Goal: Task Accomplishment & Management: Manage account settings

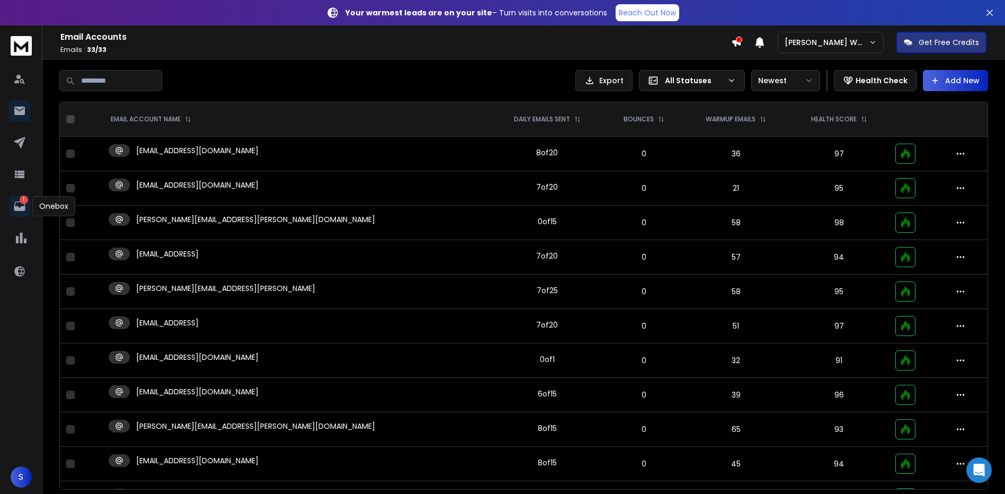
click at [22, 206] on icon at bounding box center [19, 206] width 11 height 10
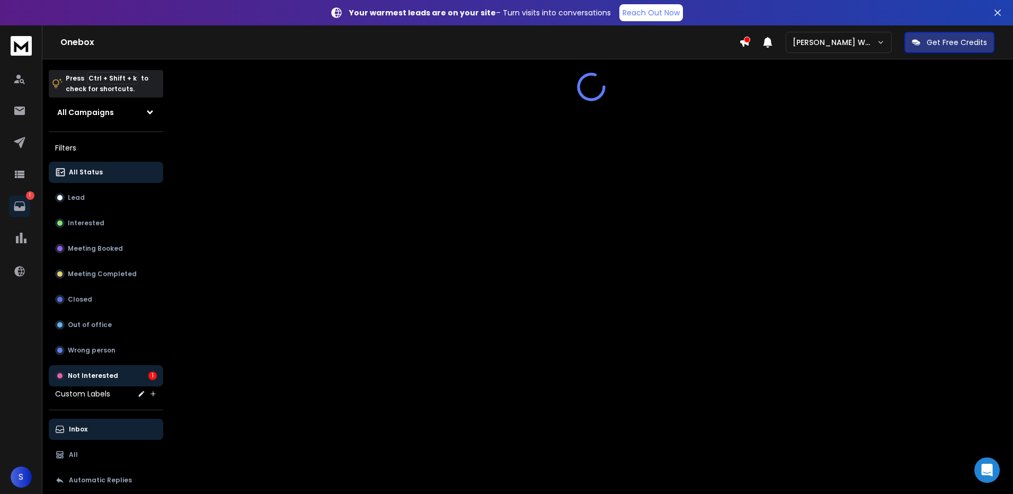
click at [106, 380] on div "All Status Lead Interested Meeting Booked Meeting Completed Closed Out of offic…" at bounding box center [106, 274] width 114 height 225
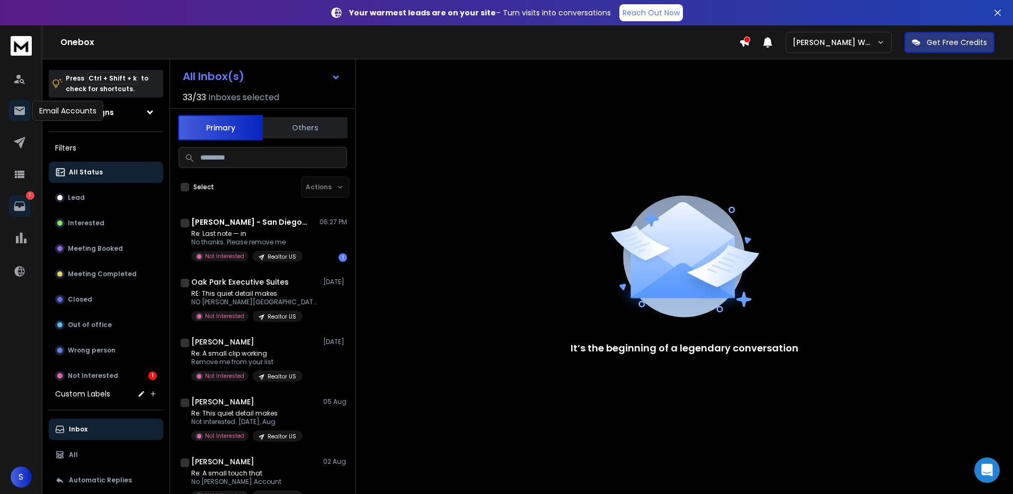
click at [18, 104] on icon at bounding box center [19, 110] width 13 height 13
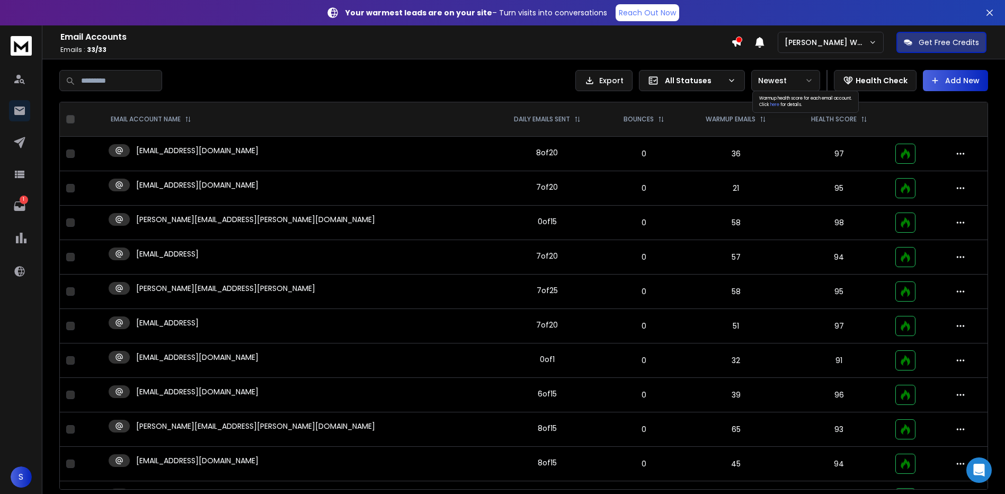
click at [811, 118] on p "HEALTH SCORE" at bounding box center [834, 119] width 46 height 8
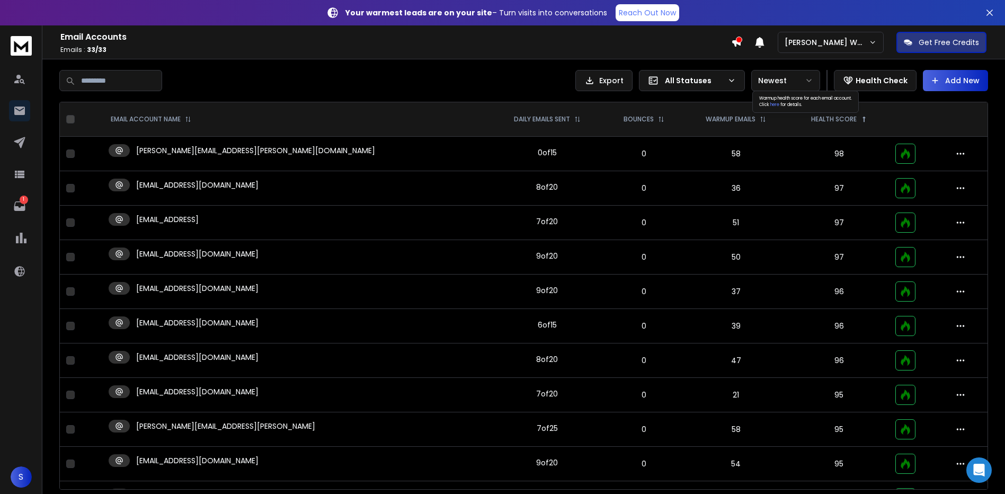
click at [811, 118] on p "HEALTH SCORE" at bounding box center [834, 119] width 46 height 8
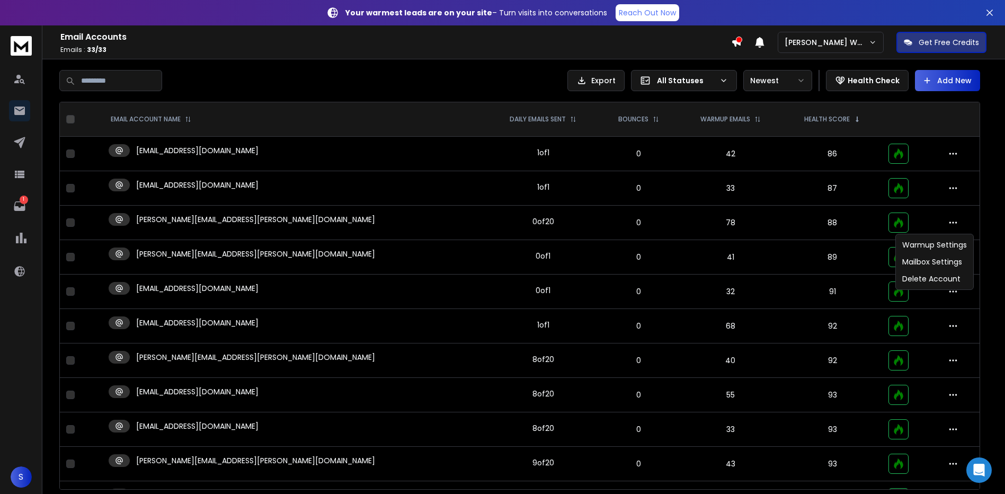
click at [950, 220] on icon at bounding box center [953, 223] width 10 height 10
click at [942, 257] on div "Mailbox Settings" at bounding box center [934, 261] width 73 height 17
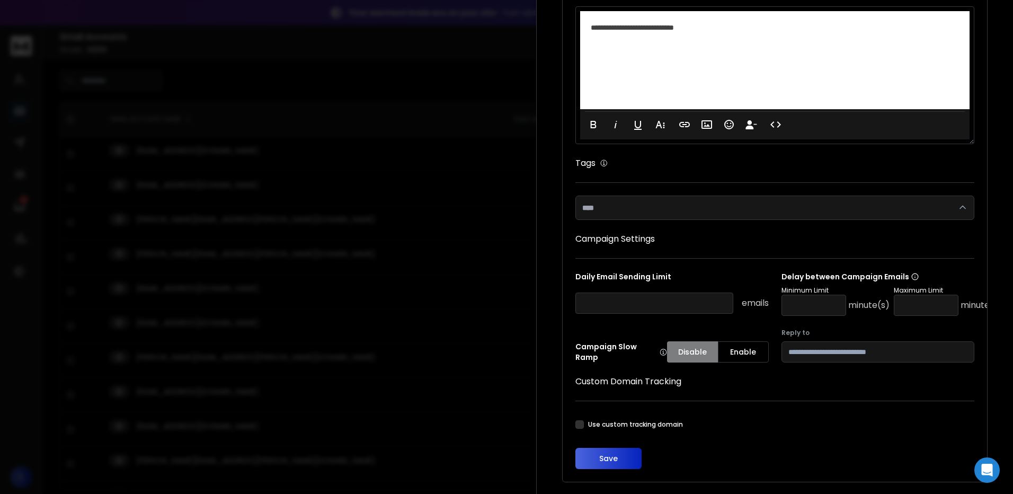
scroll to position [214, 0]
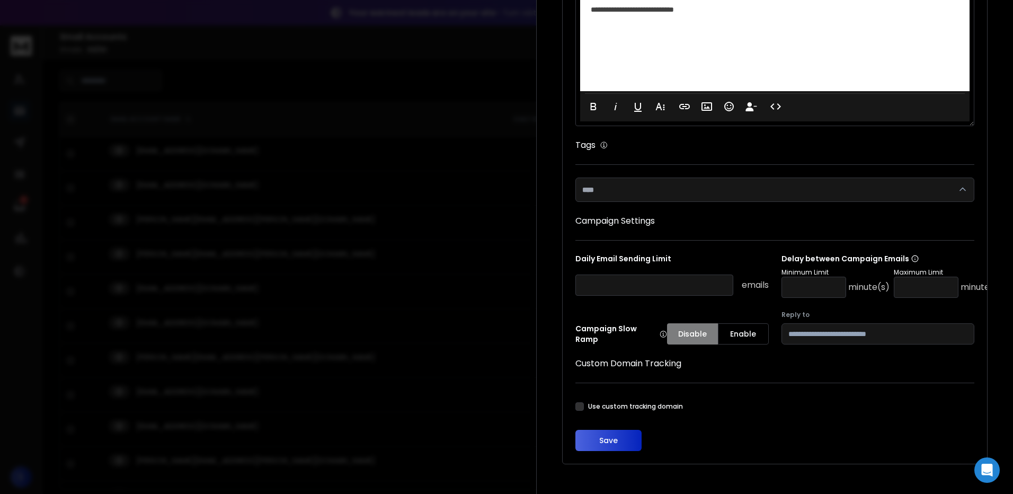
drag, startPoint x: 594, startPoint y: 281, endPoint x: 520, endPoint y: 274, distance: 74.4
click at [523, 275] on body "Your warmest leads are on your site – Turn visits into conversations Reach Out …" at bounding box center [502, 247] width 1005 height 494
type input "*"
click at [630, 429] on button "Save" at bounding box center [608, 439] width 66 height 21
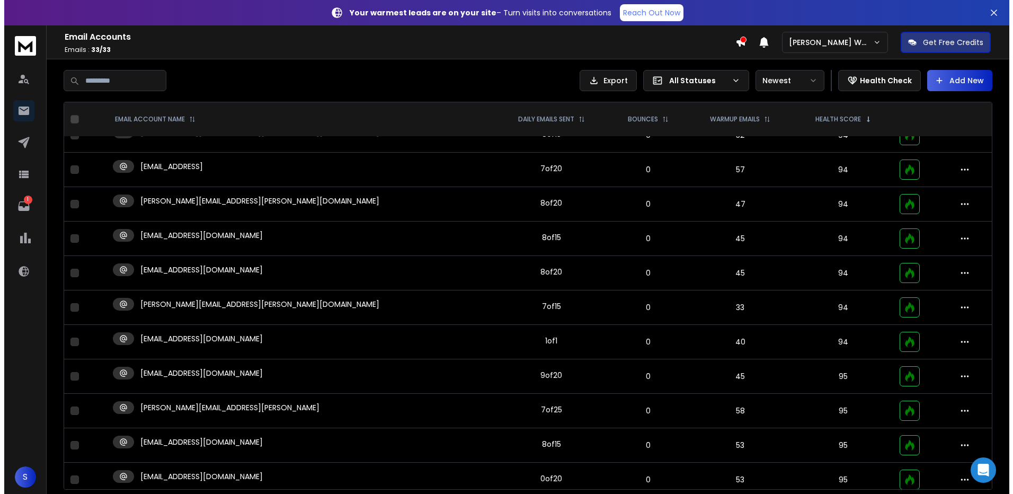
scroll to position [477, 0]
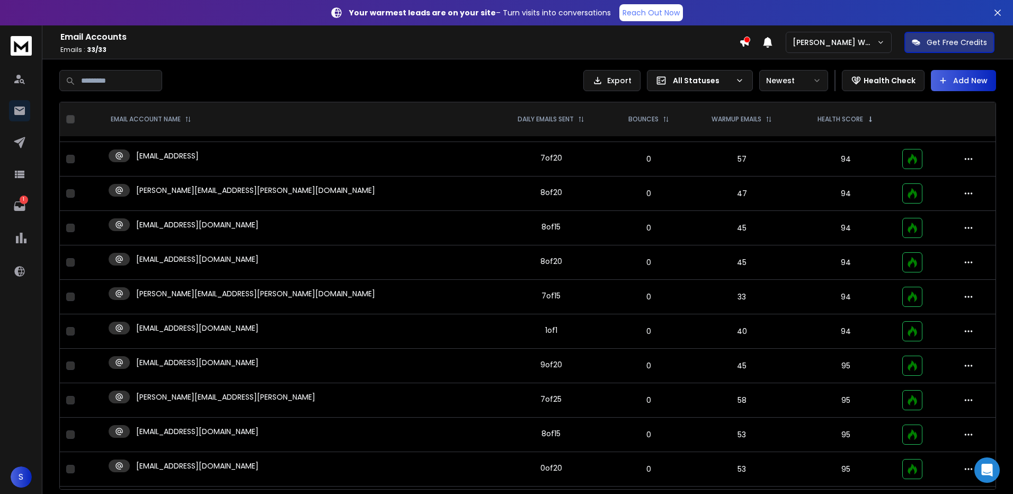
click at [964, 330] on icon at bounding box center [968, 331] width 8 height 2
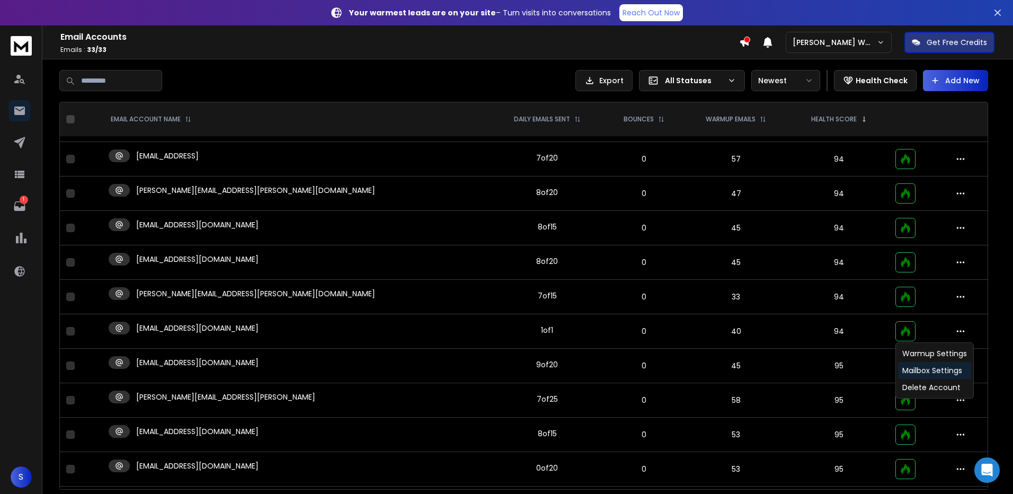
click at [943, 368] on div "Mailbox Settings" at bounding box center [934, 370] width 73 height 17
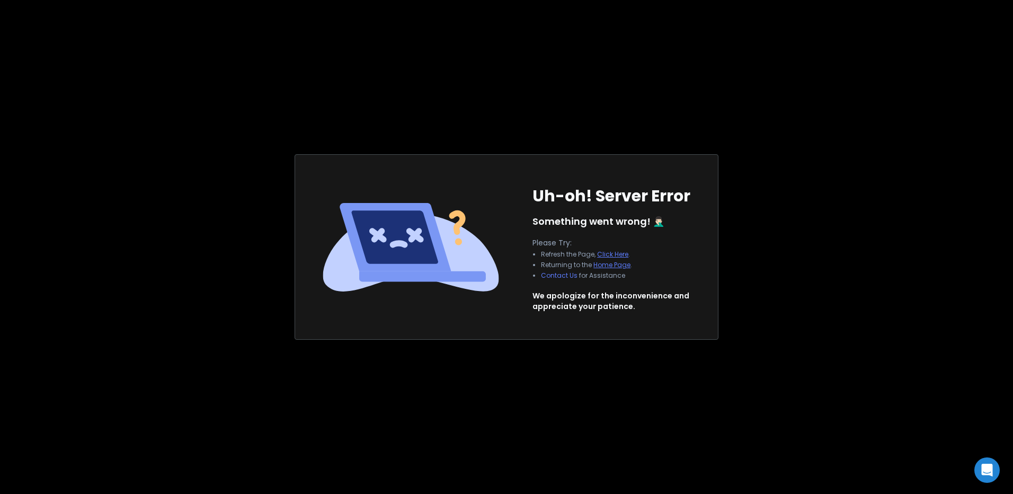
click at [621, 254] on link "Click Here" at bounding box center [612, 253] width 31 height 9
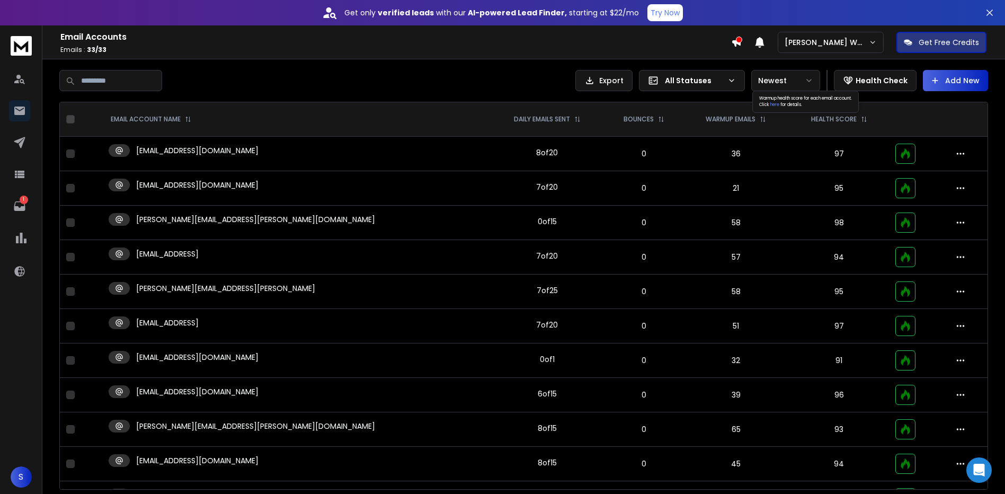
click at [811, 119] on p "HEALTH SCORE" at bounding box center [834, 119] width 46 height 8
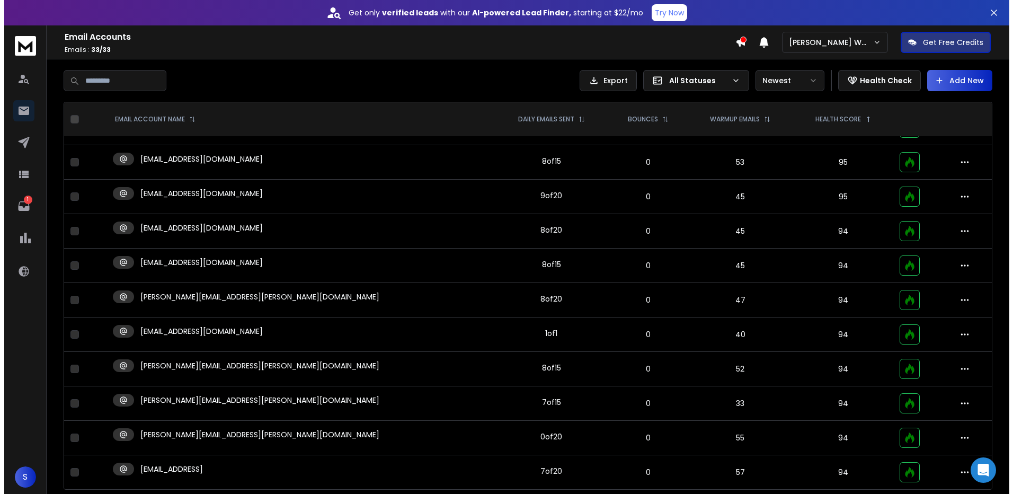
scroll to position [371, 0]
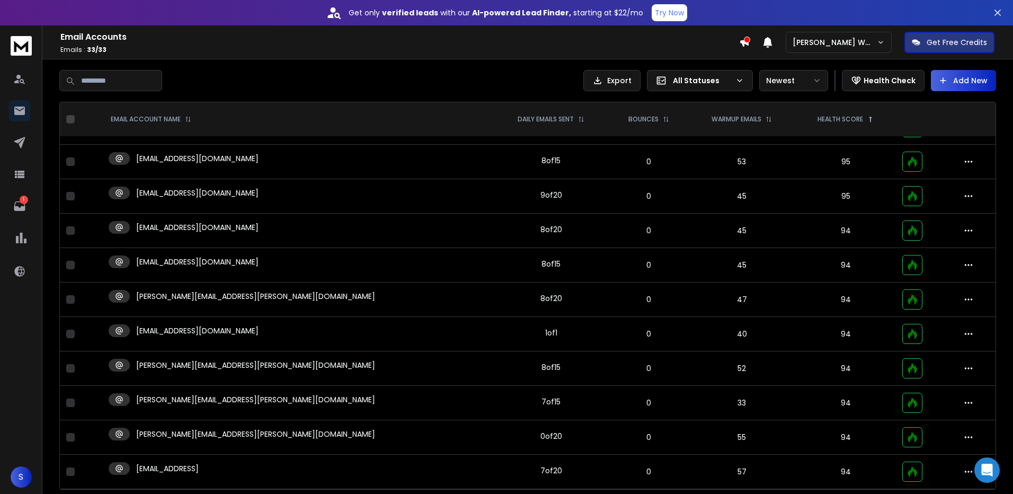
click at [963, 331] on icon at bounding box center [968, 334] width 10 height 10
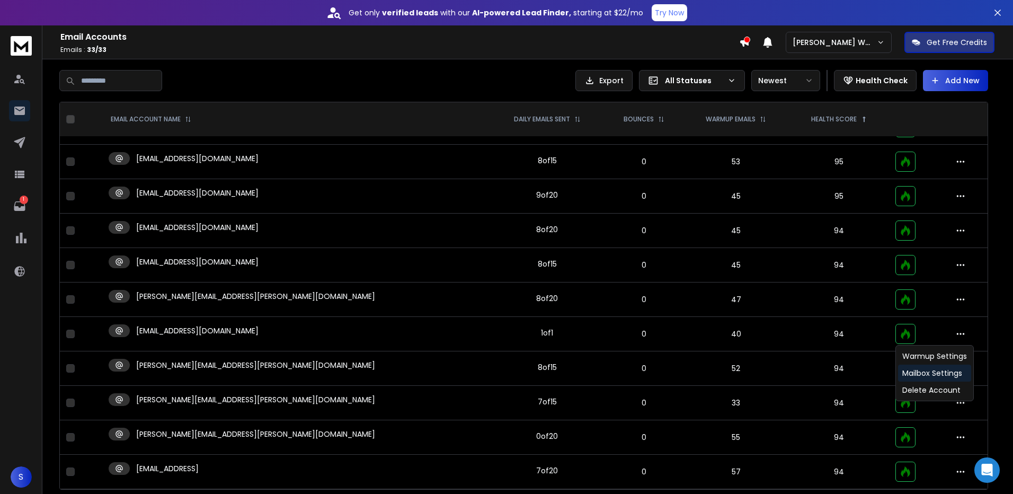
click at [937, 373] on div "Mailbox Settings" at bounding box center [934, 372] width 73 height 17
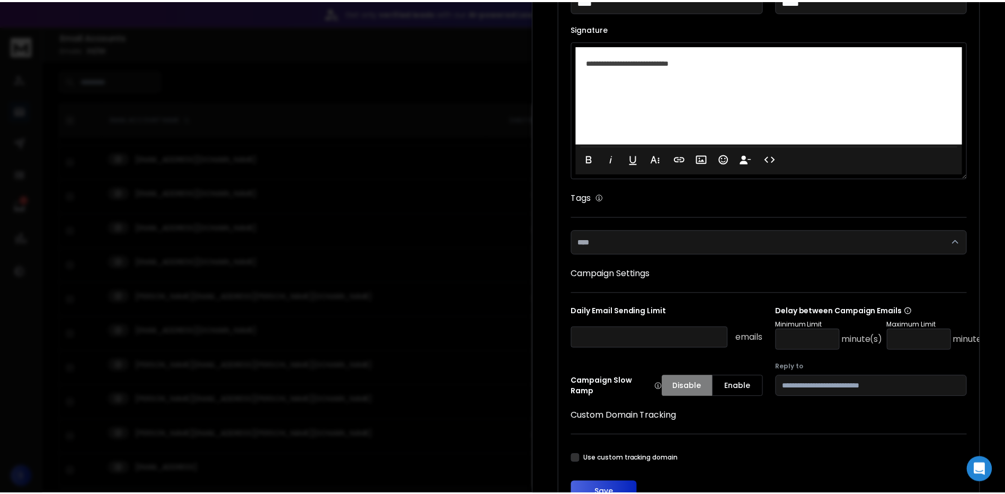
scroll to position [159, 0]
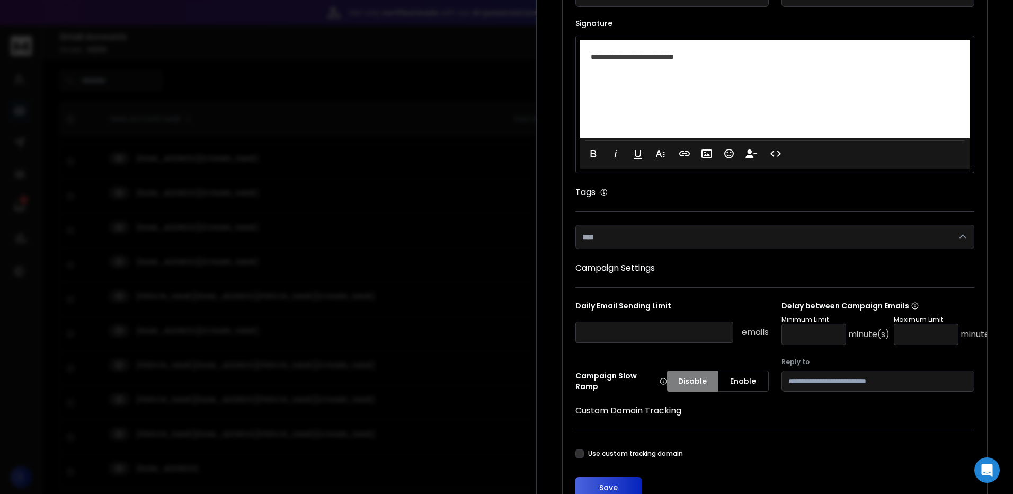
click at [603, 335] on input "*" at bounding box center [654, 331] width 158 height 21
type input "**"
click at [628, 487] on button "Save" at bounding box center [608, 487] width 66 height 21
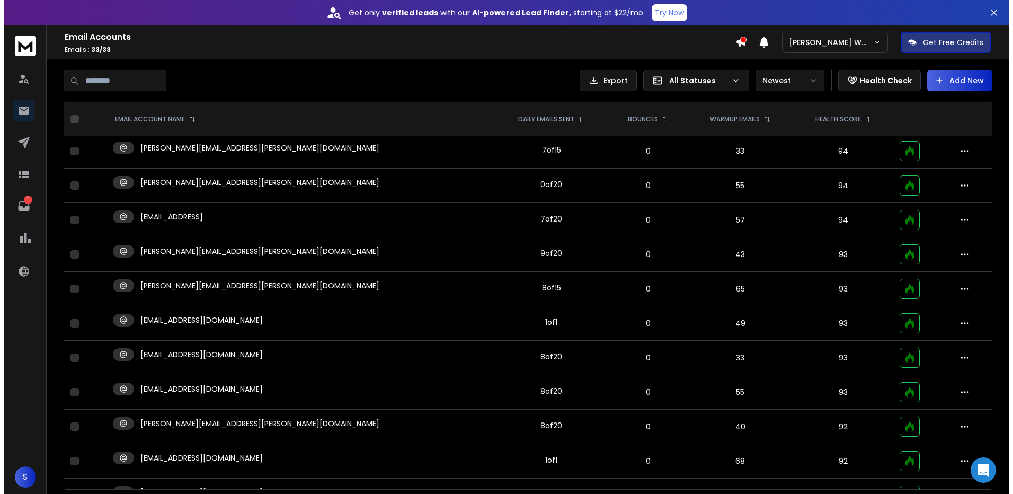
scroll to position [636, 0]
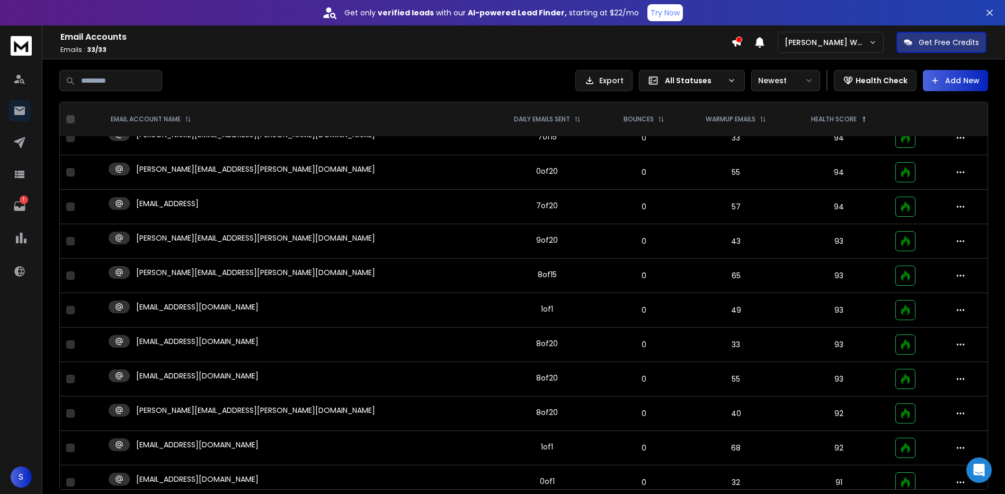
click at [955, 308] on icon at bounding box center [960, 310] width 10 height 10
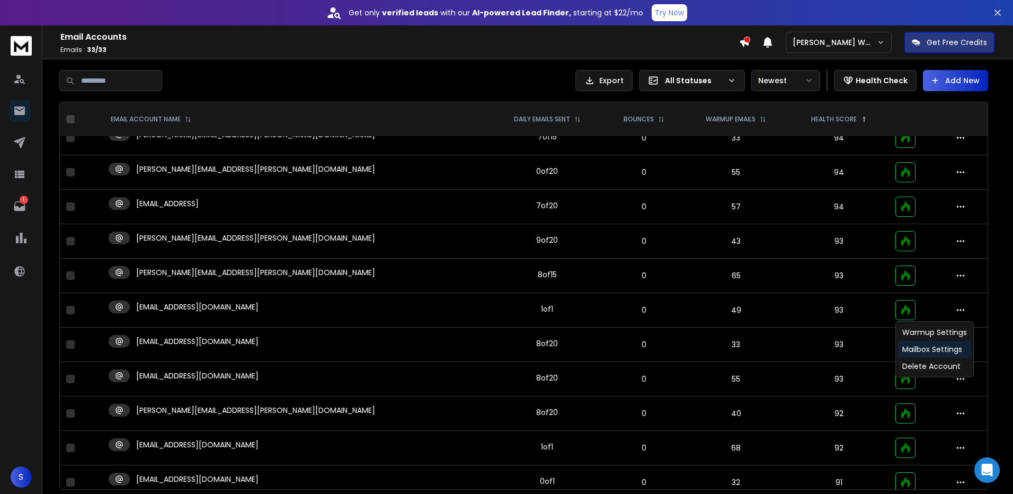
click at [925, 349] on div "Mailbox Settings" at bounding box center [934, 349] width 73 height 17
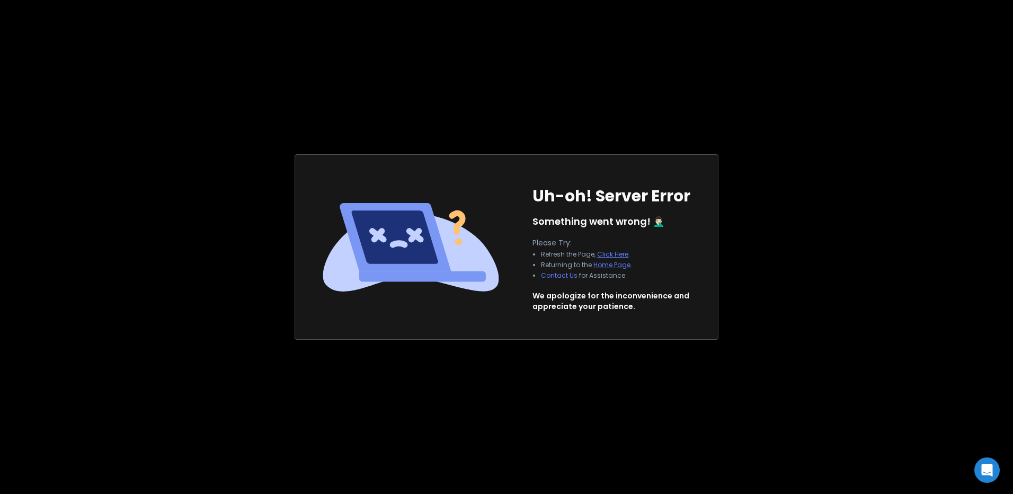
click at [622, 258] on link "Click Here" at bounding box center [612, 253] width 31 height 9
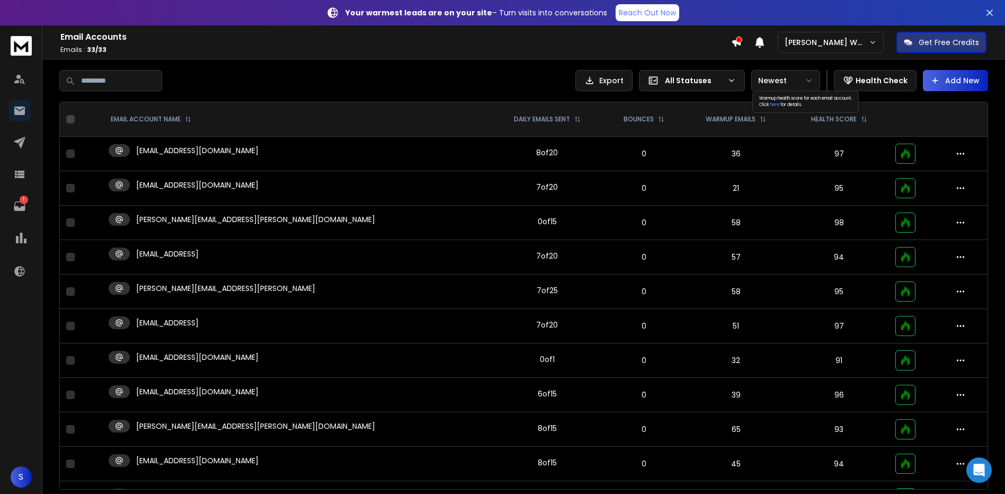
click at [812, 117] on p "HEALTH SCORE" at bounding box center [834, 119] width 46 height 8
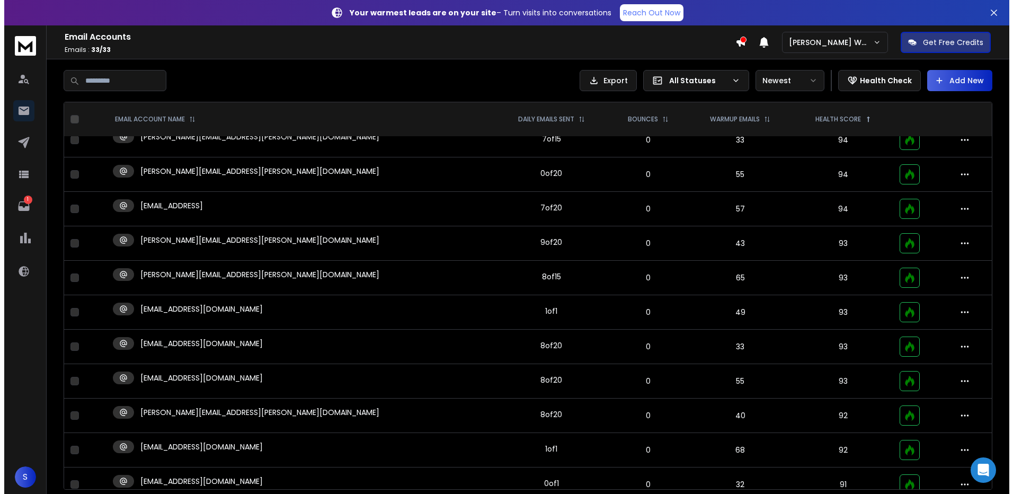
scroll to position [636, 0]
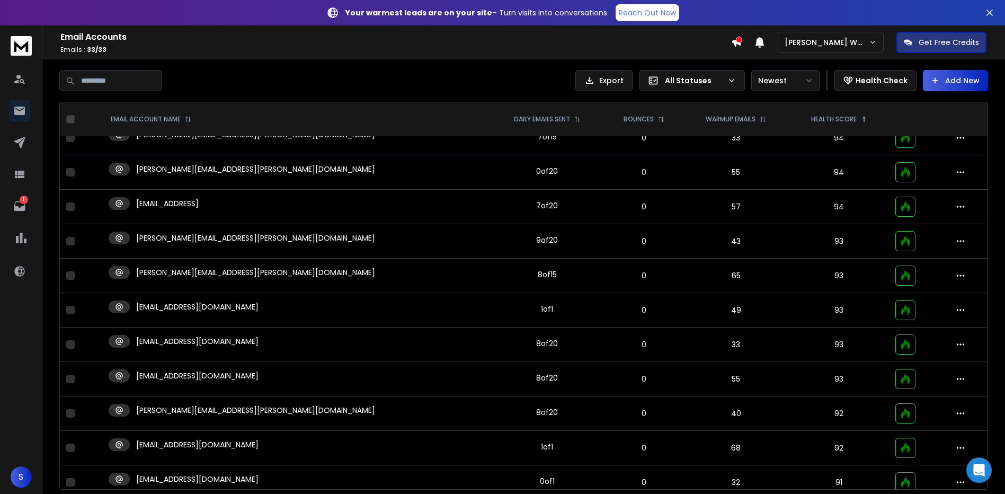
click at [955, 307] on icon at bounding box center [960, 310] width 10 height 10
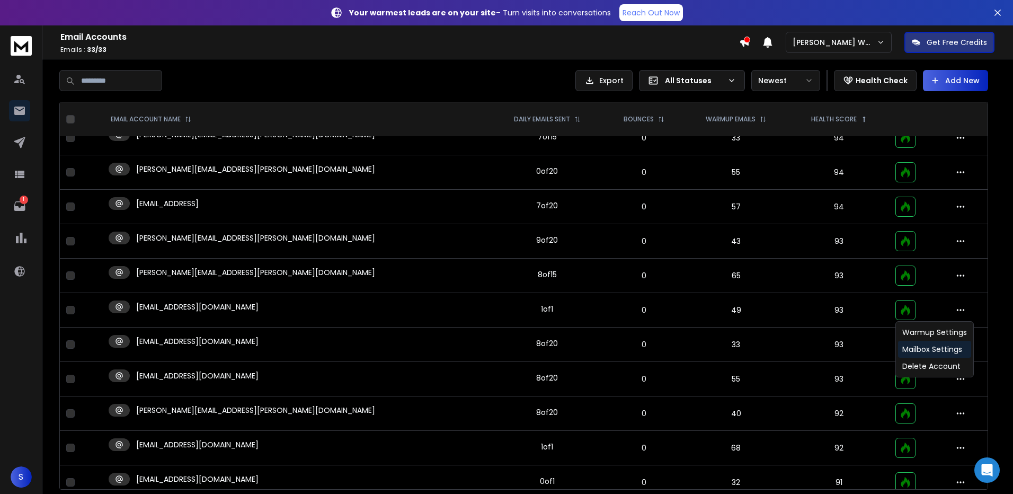
click at [920, 346] on div "Mailbox Settings" at bounding box center [934, 349] width 73 height 17
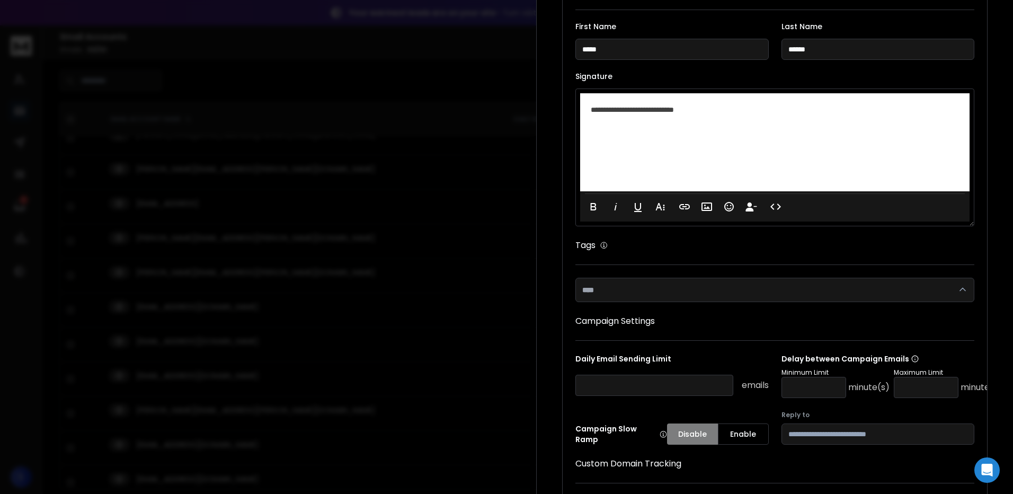
scroll to position [212, 0]
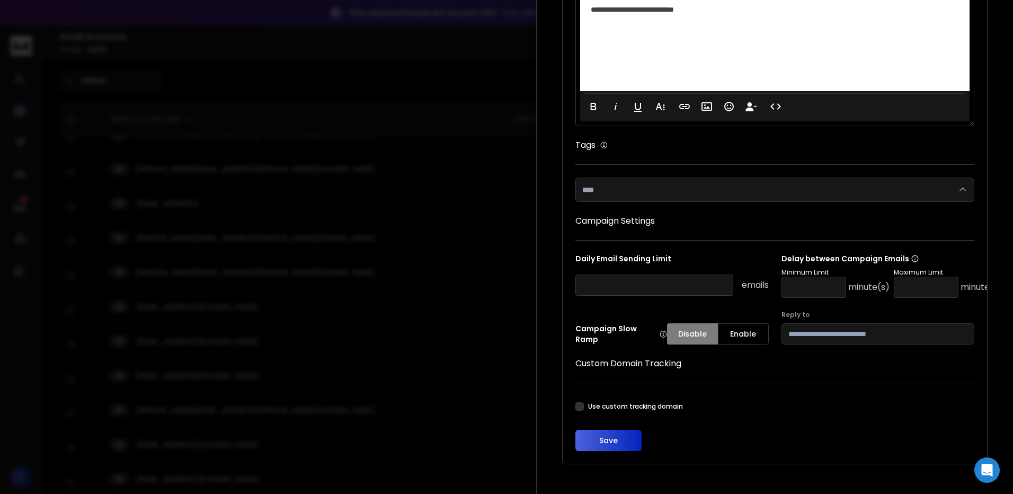
click at [607, 285] on input "*" at bounding box center [654, 284] width 158 height 21
type input "**"
click at [616, 431] on button "Save" at bounding box center [608, 439] width 66 height 21
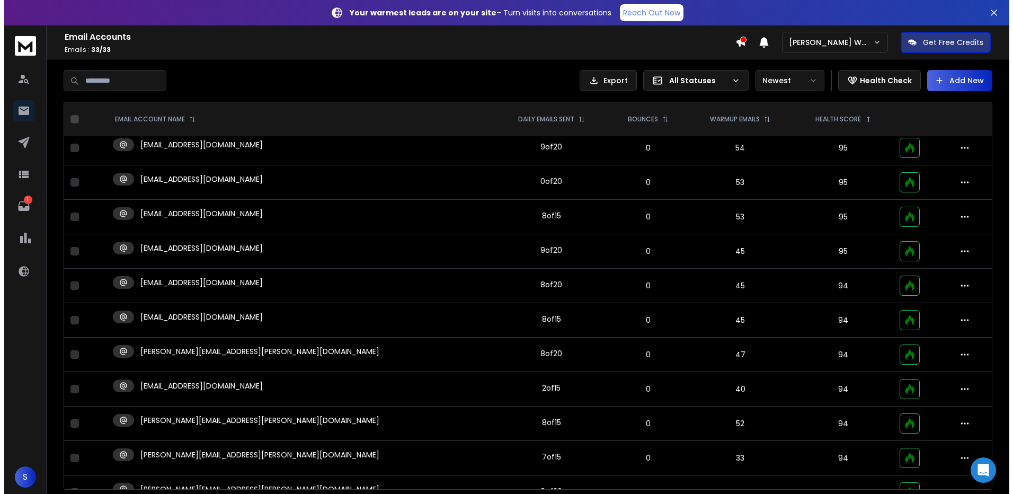
scroll to position [315, 0]
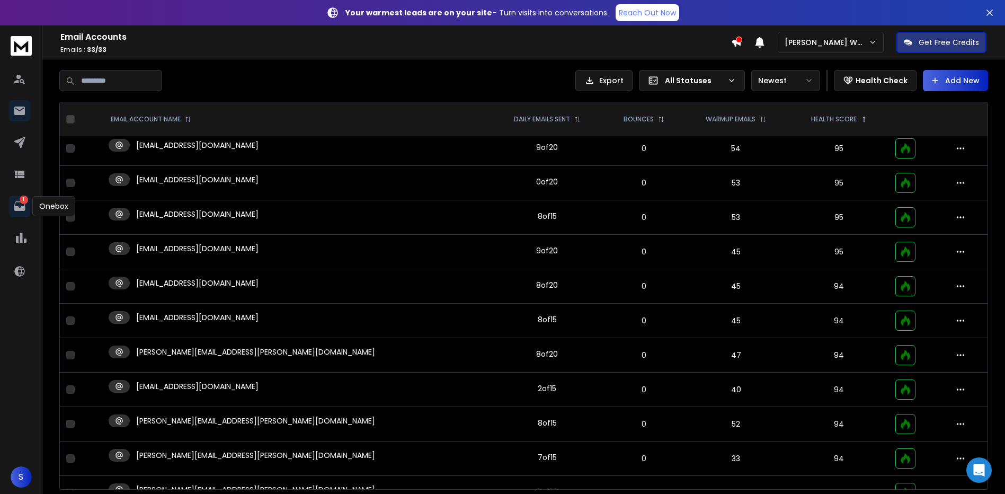
click at [21, 212] on link "1" at bounding box center [19, 205] width 21 height 21
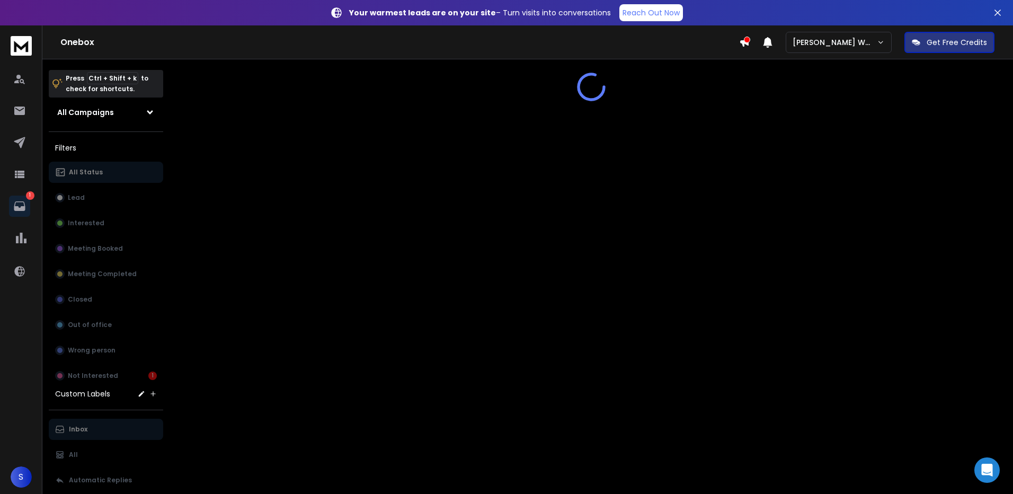
click at [118, 376] on div "All Status Lead Interested Meeting Booked Meeting Completed Closed Out of offic…" at bounding box center [106, 274] width 114 height 225
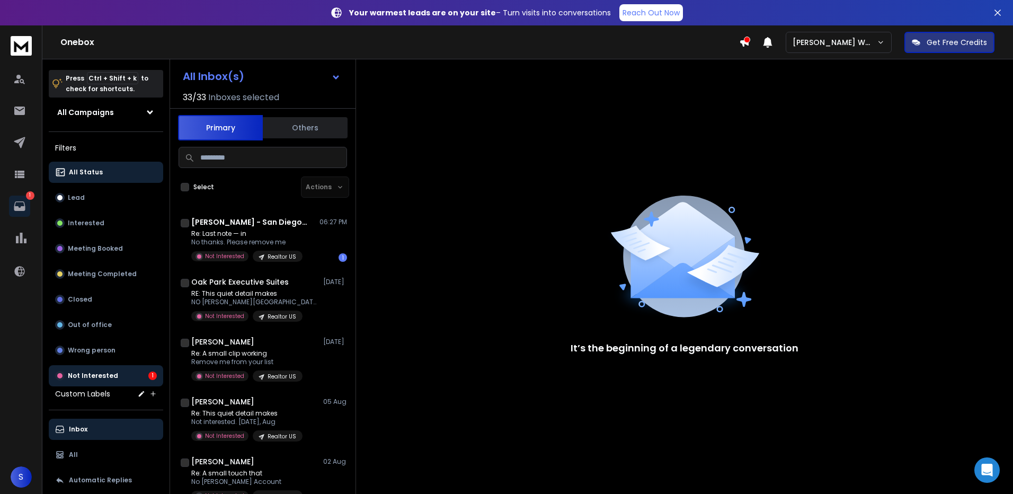
click at [115, 376] on button "Not Interested 1" at bounding box center [106, 375] width 114 height 21
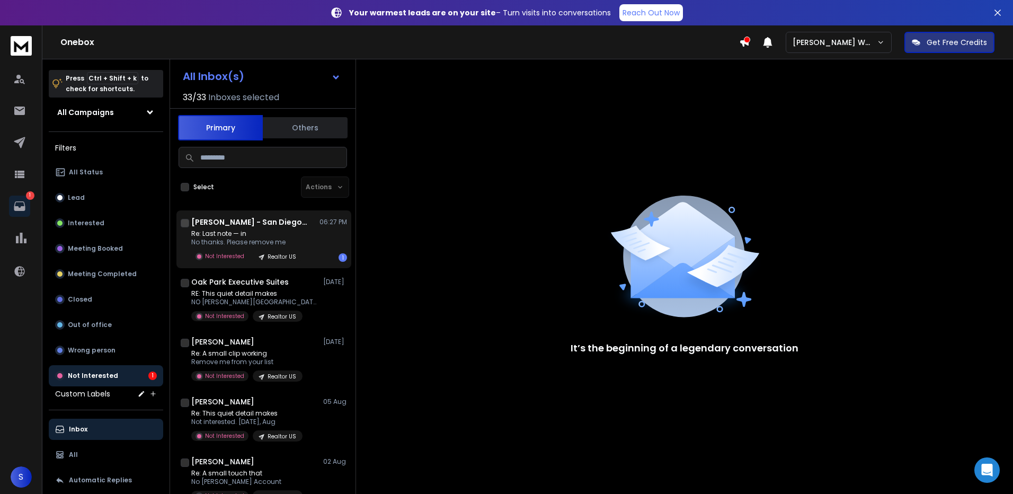
click at [303, 235] on div "Re: Last note — in No thanks. Please remove me Not Interested Realtor US 1" at bounding box center [269, 245] width 156 height 32
